Goal: Task Accomplishment & Management: Complete application form

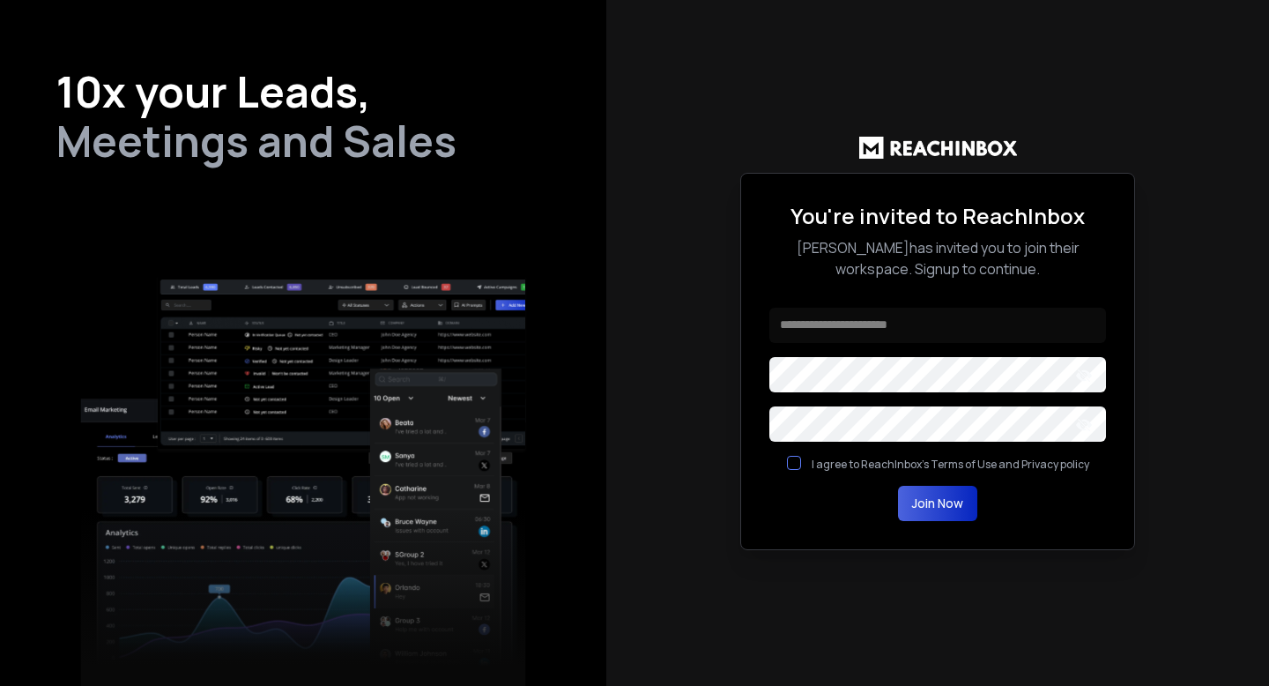
click at [927, 401] on form "**********" at bounding box center [937, 414] width 337 height 213
click at [1085, 373] on icon at bounding box center [1084, 374] width 12 height 12
click at [797, 460] on button "I agree to ReachInbox's Terms of Use and Privacy policy" at bounding box center [794, 463] width 14 height 14
click at [930, 504] on button "Join Now" at bounding box center [937, 503] width 79 height 35
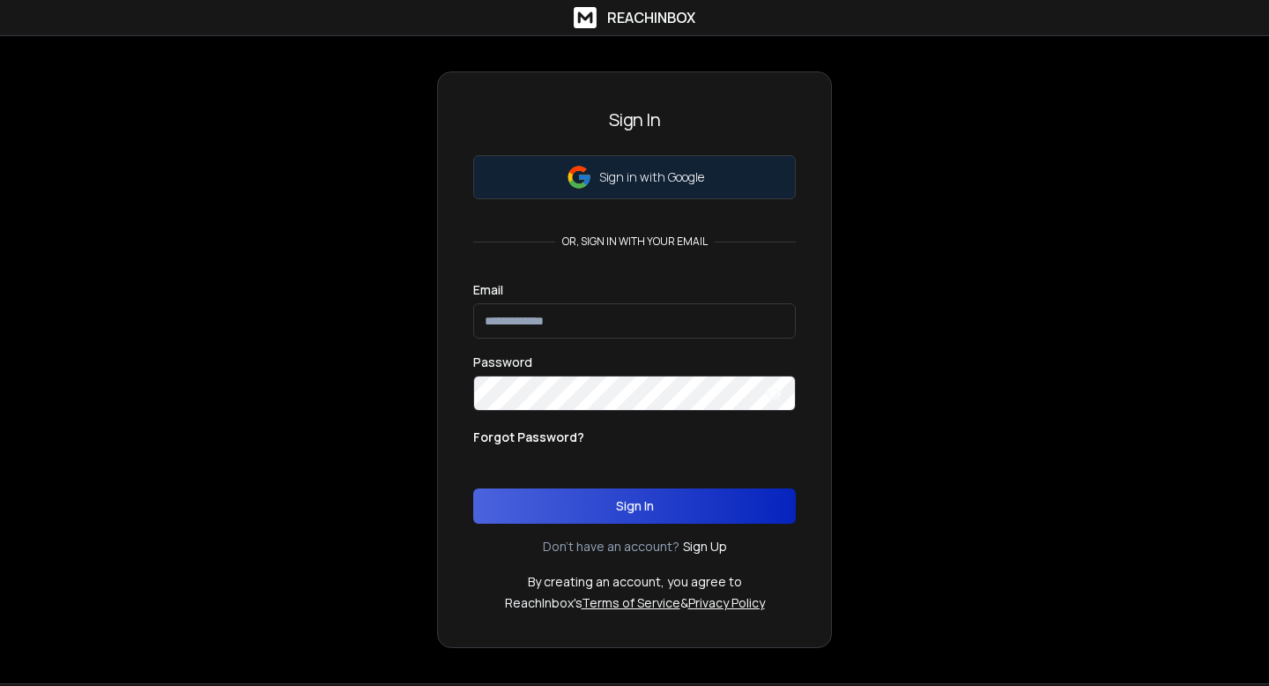
click at [660, 168] on p "Sign in with Google" at bounding box center [651, 177] width 105 height 18
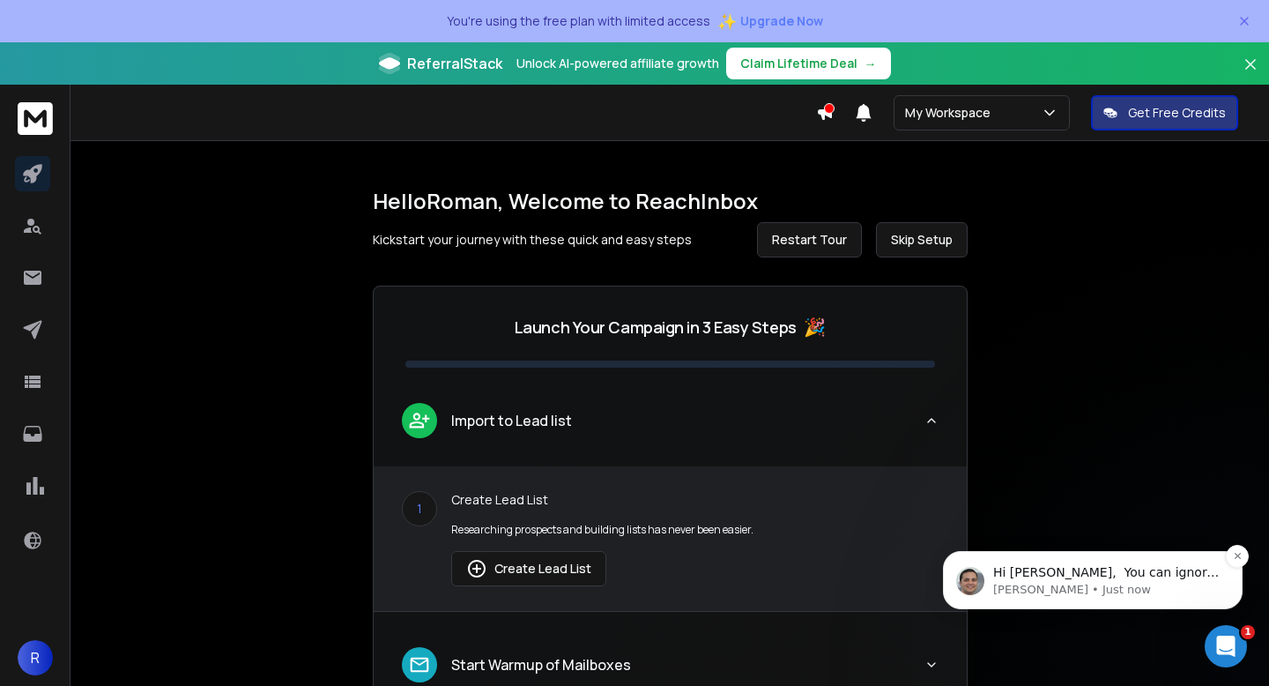
click at [1153, 583] on p "[PERSON_NAME] • Just now" at bounding box center [1106, 590] width 227 height 16
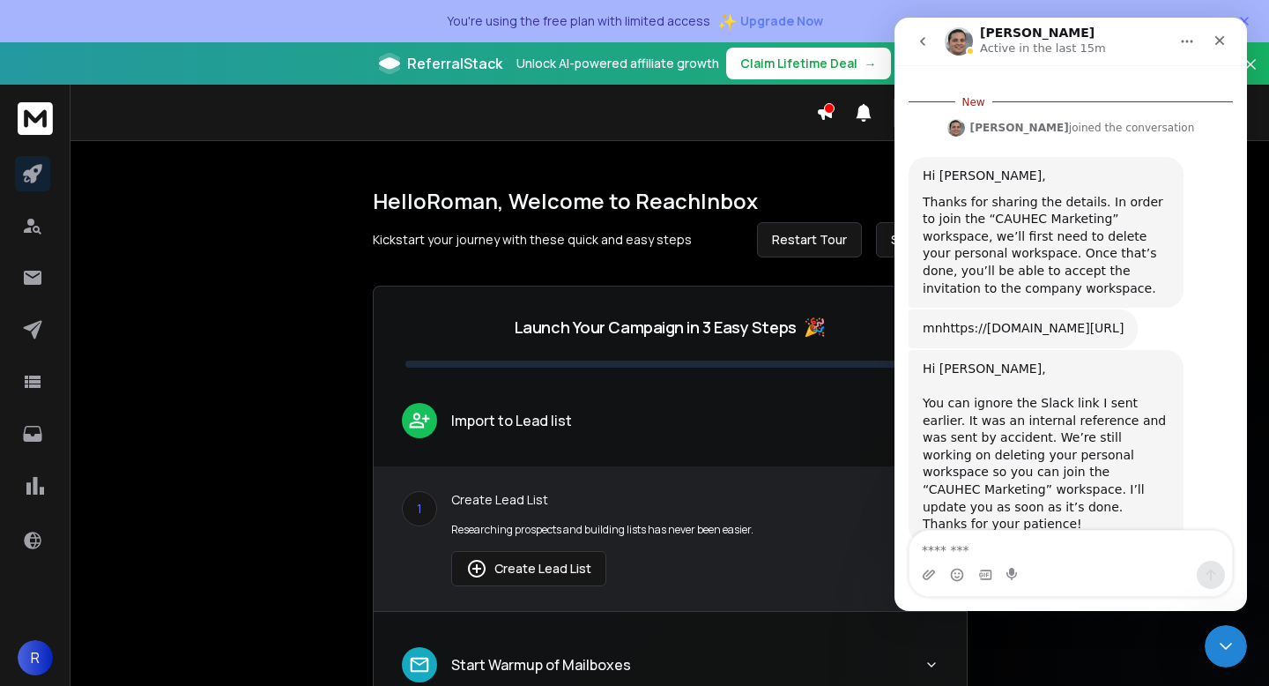
scroll to position [864, 0]
